Goal: Task Accomplishment & Management: Manage account settings

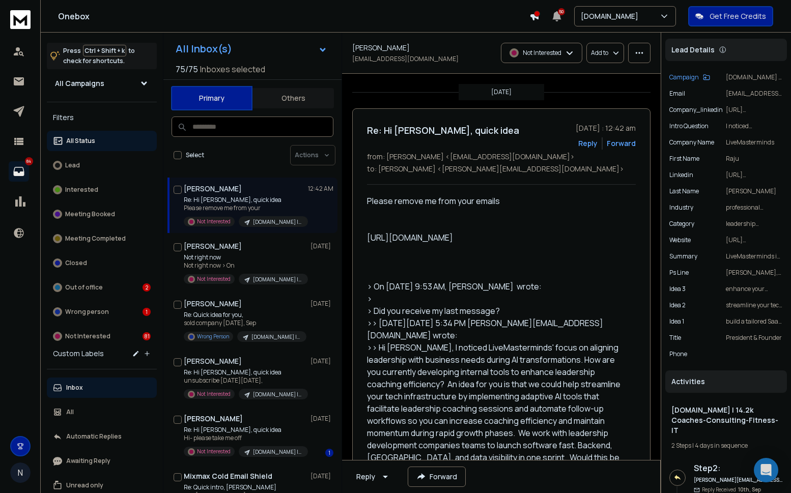
click at [413, 240] on div "Please remove me from your emails [URL][DOMAIN_NAME] > On [DATE] 9:53 AM, [PERS…" at bounding box center [501, 370] width 269 height 350
click at [437, 242] on div "Please remove me from your emails [URL][DOMAIN_NAME] > On [DATE] 9:53 AM, [PERS…" at bounding box center [501, 370] width 269 height 350
click at [456, 234] on div "Please remove me from your emails [URL][DOMAIN_NAME] > On [DATE] 9:53 AM, [PERS…" at bounding box center [501, 370] width 269 height 350
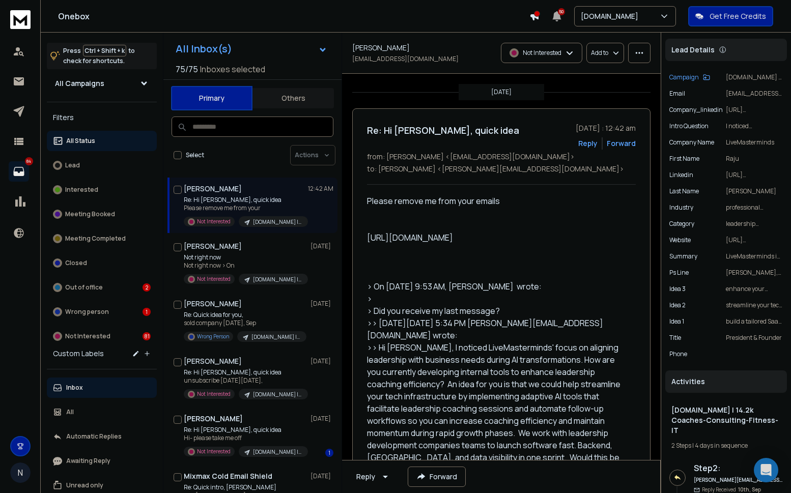
click at [416, 231] on div "Please remove me from your emails [URL][DOMAIN_NAME] > On [DATE] 9:53 AM, [PERS…" at bounding box center [501, 370] width 269 height 350
click at [410, 236] on div "Please remove me from your emails [URL][DOMAIN_NAME] > On [DATE] 9:53 AM, [PERS…" at bounding box center [501, 370] width 269 height 350
click at [402, 237] on div "Please remove me from your emails [URL][DOMAIN_NAME] > On [DATE] 9:53 AM, [PERS…" at bounding box center [501, 370] width 269 height 350
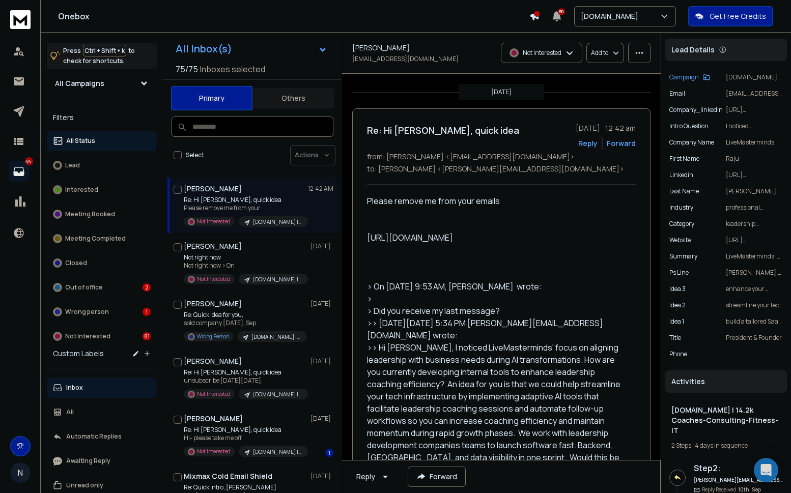
drag, startPoint x: 396, startPoint y: 238, endPoint x: 460, endPoint y: 234, distance: 64.8
click at [460, 234] on div "Please remove me from your emails [URL][DOMAIN_NAME] > On [DATE] 9:53 AM, [PERS…" at bounding box center [501, 370] width 269 height 350
click at [460, 237] on div "Please remove me from your emails [URL][DOMAIN_NAME] > On [DATE] 9:53 AM, [PERS…" at bounding box center [501, 370] width 269 height 350
click at [459, 237] on div "Please remove me from your emails [URL][DOMAIN_NAME] > On [DATE] 9:53 AM, [PERS…" at bounding box center [501, 370] width 269 height 350
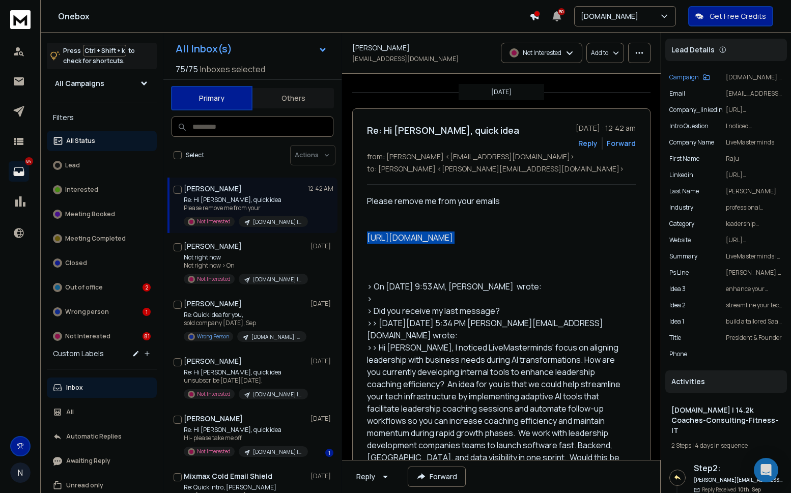
drag, startPoint x: 443, startPoint y: 246, endPoint x: 436, endPoint y: 246, distance: 7.1
click at [442, 246] on div "Please remove me from your emails [URL][DOMAIN_NAME] > On [DATE] 9:53 AM, [PERS…" at bounding box center [501, 370] width 269 height 350
drag, startPoint x: 394, startPoint y: 237, endPoint x: 497, endPoint y: 244, distance: 103.1
click at [497, 244] on div "Please remove me from your emails [URL][DOMAIN_NAME] > On [DATE] 9:53 AM, [PERS…" at bounding box center [501, 370] width 269 height 350
click at [500, 244] on div "Please remove me from your emails [URL][DOMAIN_NAME] > On [DATE] 9:53 AM, [PERS…" at bounding box center [501, 370] width 269 height 350
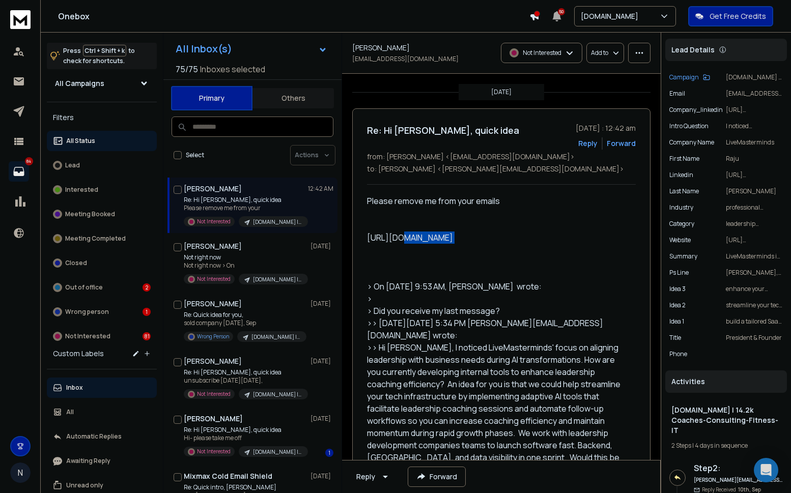
drag, startPoint x: 395, startPoint y: 239, endPoint x: 479, endPoint y: 239, distance: 84.0
click at [479, 239] on div "Please remove me from your emails [URL][DOMAIN_NAME] > On [DATE] 9:53 AM, [PERS…" at bounding box center [501, 370] width 269 height 350
drag, startPoint x: 479, startPoint y: 240, endPoint x: 414, endPoint y: 241, distance: 64.7
click at [414, 241] on div "Please remove me from your emails [URL][DOMAIN_NAME] > On [DATE] 9:53 AM, [PERS…" at bounding box center [501, 370] width 269 height 350
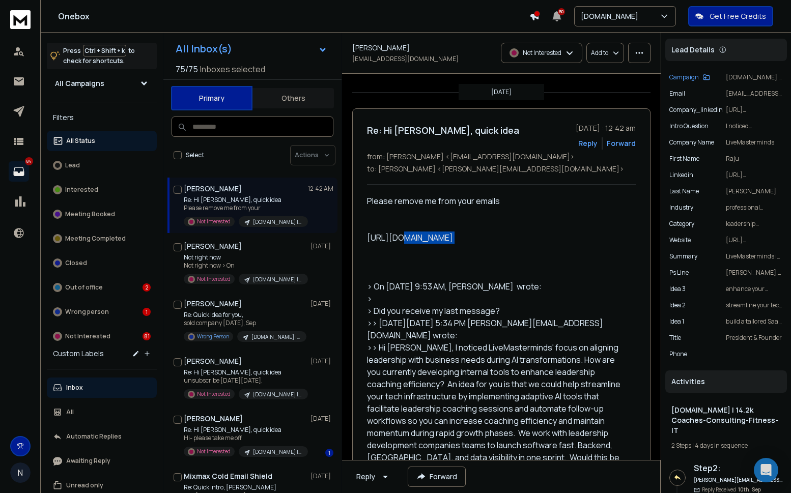
click at [408, 242] on div "Please remove me from your emails [URL][DOMAIN_NAME] > On [DATE] 9:53 AM, [PERS…" at bounding box center [501, 370] width 269 height 350
drag, startPoint x: 397, startPoint y: 240, endPoint x: 466, endPoint y: 240, distance: 68.8
click at [464, 237] on div "Please remove me from your emails [URL][DOMAIN_NAME] > On [DATE] 9:53 AM, [PERS…" at bounding box center [501, 370] width 269 height 350
click at [468, 241] on div "Please remove me from your emails [URL][DOMAIN_NAME] > On [DATE] 9:53 AM, [PERS…" at bounding box center [501, 370] width 269 height 350
drag, startPoint x: 456, startPoint y: 238, endPoint x: 393, endPoint y: 238, distance: 62.6
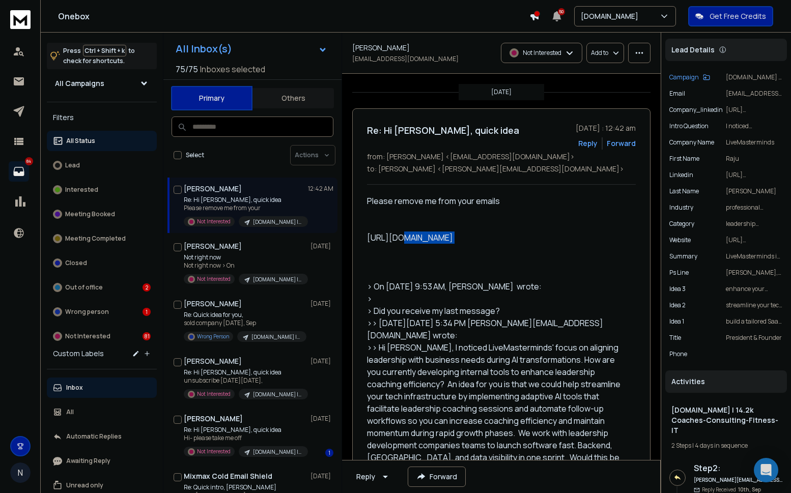
click at [393, 238] on div "Please remove me from your emails [URL][DOMAIN_NAME] > On [DATE] 9:53 AM, [PERS…" at bounding box center [501, 370] width 269 height 350
drag, startPoint x: 366, startPoint y: 231, endPoint x: 474, endPoint y: 237, distance: 108.1
click at [470, 234] on div "Re: Hi [PERSON_NAME], quick idea [DATE] : 12:42 am Reply Forward from: [PERSON_…" at bounding box center [501, 334] width 298 height 452
click at [474, 237] on div "Please remove me from your emails [URL][DOMAIN_NAME] > On [DATE] 9:53 AM, [PERS…" at bounding box center [501, 370] width 269 height 350
drag, startPoint x: 474, startPoint y: 237, endPoint x: 402, endPoint y: 235, distance: 71.8
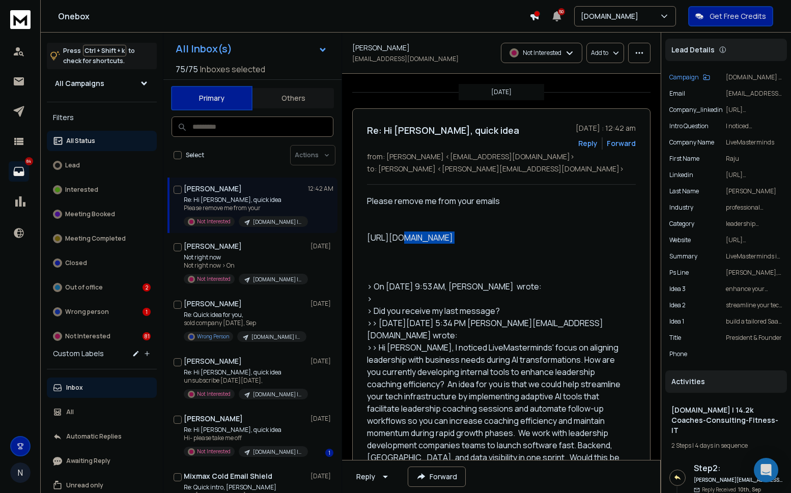
click at [402, 235] on div "Please remove me from your emails [URL][DOMAIN_NAME] > On [DATE] 9:53 AM, [PERS…" at bounding box center [501, 370] width 269 height 350
drag, startPoint x: 397, startPoint y: 240, endPoint x: 435, endPoint y: 241, distance: 38.2
click at [435, 240] on div "Please remove me from your emails [URL][DOMAIN_NAME] > On [DATE] 9:53 AM, [PERS…" at bounding box center [501, 370] width 269 height 350
click at [460, 250] on div "Please remove me from your emails [URL][DOMAIN_NAME] > On [DATE] 9:53 AM, [PERS…" at bounding box center [501, 370] width 269 height 350
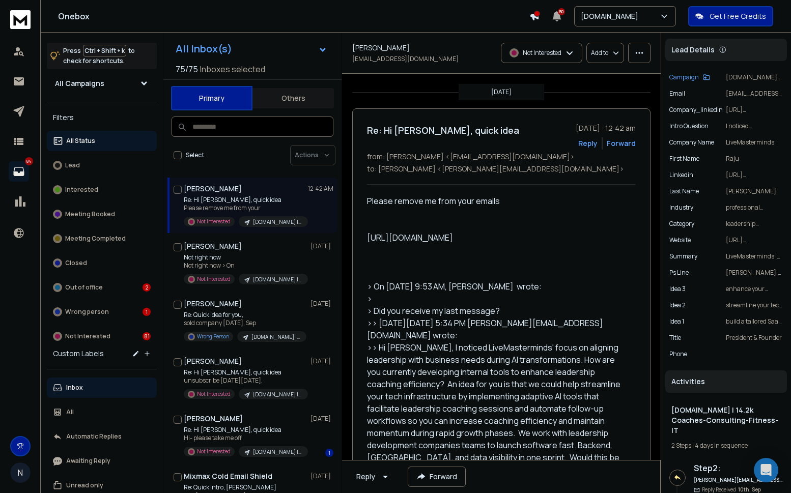
drag, startPoint x: 471, startPoint y: 239, endPoint x: 393, endPoint y: 240, distance: 78.4
click at [393, 240] on div "Please remove me from your emails [URL][DOMAIN_NAME] > On [DATE] 9:53 AM, [PERS…" at bounding box center [501, 370] width 269 height 350
click at [397, 240] on div "Please remove me from your emails [URL][DOMAIN_NAME] > On [DATE] 9:53 AM, [PERS…" at bounding box center [501, 370] width 269 height 350
drag, startPoint x: 395, startPoint y: 239, endPoint x: 484, endPoint y: 241, distance: 89.7
click at [484, 241] on div "Please remove me from your emails [URL][DOMAIN_NAME] > On [DATE] 9:53 AM, [PERS…" at bounding box center [501, 370] width 269 height 350
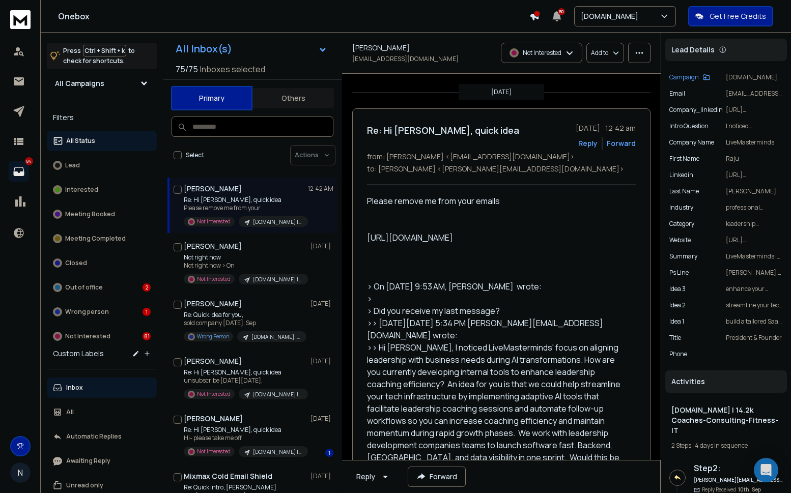
click at [486, 241] on div "Please remove me from your emails [URL][DOMAIN_NAME] > On [DATE] 9:53 AM, [PERS…" at bounding box center [501, 370] width 269 height 350
drag, startPoint x: 483, startPoint y: 241, endPoint x: 411, endPoint y: 243, distance: 72.3
click at [411, 243] on div "Please remove me from your emails [URL][DOMAIN_NAME] > On [DATE] 9:53 AM, [PERS…" at bounding box center [501, 370] width 269 height 350
drag, startPoint x: 395, startPoint y: 240, endPoint x: 476, endPoint y: 243, distance: 81.0
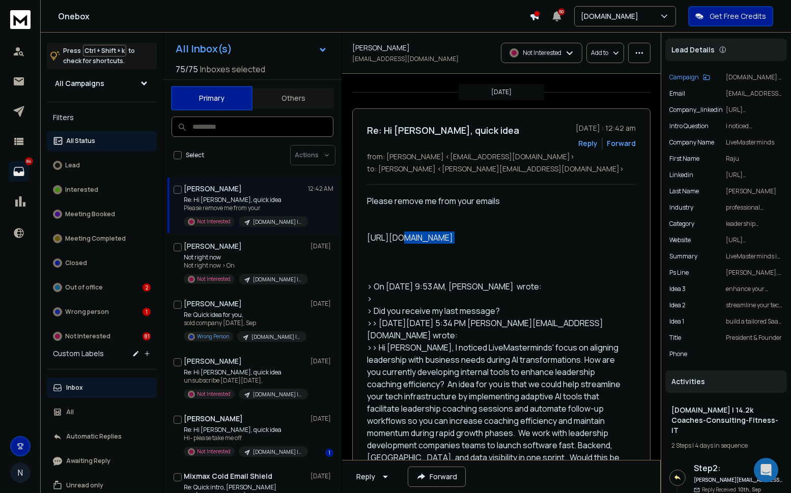
click at [476, 243] on div "Please remove me from your emails [URL][DOMAIN_NAME] > On [DATE] 9:53 AM, [PERS…" at bounding box center [501, 370] width 269 height 350
drag, startPoint x: 477, startPoint y: 243, endPoint x: 456, endPoint y: 243, distance: 20.9
click at [456, 243] on div "Please remove me from your emails [URL][DOMAIN_NAME] > On [DATE] 9:53 AM, [PERS…" at bounding box center [501, 370] width 269 height 350
